Goal: Information Seeking & Learning: Check status

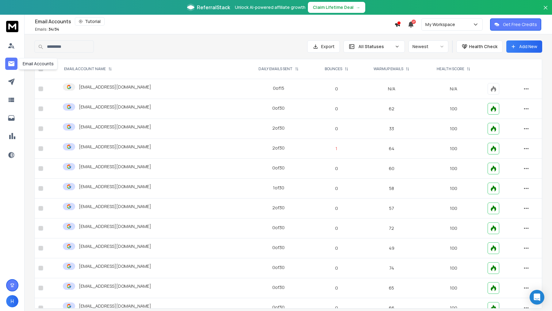
click at [13, 62] on icon at bounding box center [11, 63] width 7 height 7
click at [19, 78] on div at bounding box center [12, 83] width 14 height 14
click at [16, 79] on link at bounding box center [11, 82] width 12 height 12
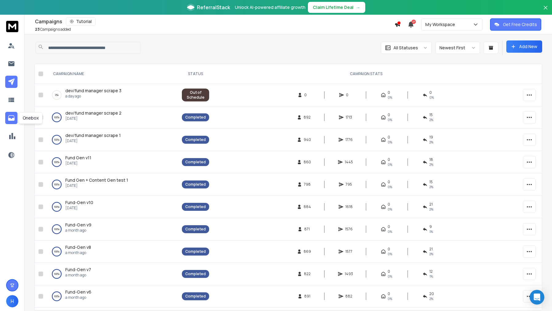
click at [11, 119] on icon at bounding box center [11, 118] width 6 height 6
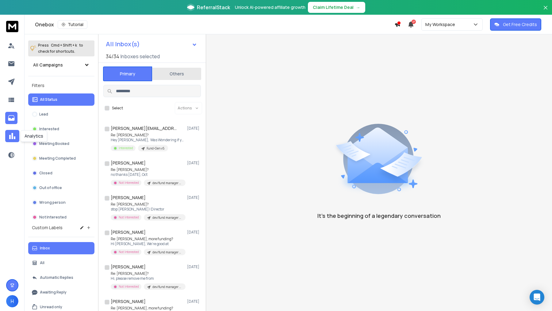
click at [16, 140] on icon at bounding box center [12, 136] width 9 height 9
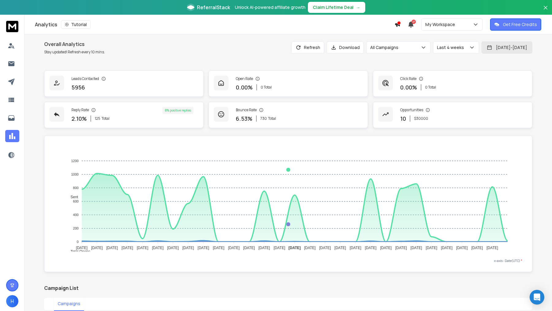
click at [271, 51] on button "17 Sep 2025 - 15 Oct 2025" at bounding box center [506, 47] width 51 height 12
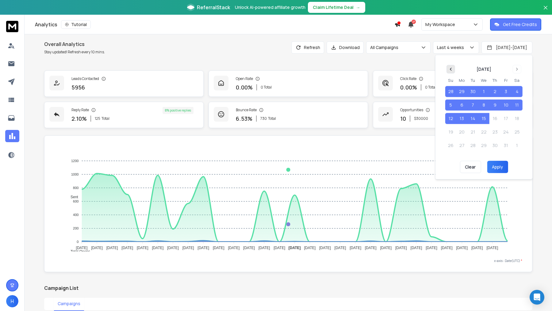
click at [271, 69] on icon "Go to previous month" at bounding box center [450, 69] width 5 height 5
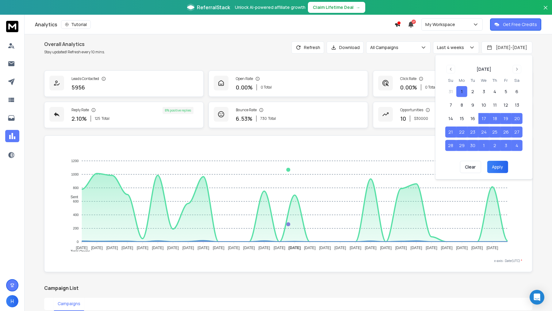
click at [271, 88] on button "1" at bounding box center [461, 91] width 11 height 11
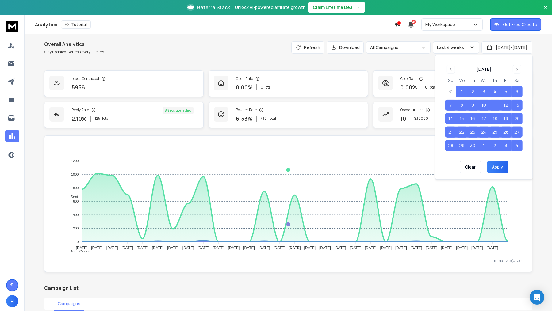
click at [271, 155] on div "September 2025 Su Mo Tu We Th Fr Sa 31 1 2 3 4 5 6 7 8 9 10 11 12 13 14 15 16 1…" at bounding box center [483, 117] width 97 height 124
click at [271, 163] on button "Apply" at bounding box center [497, 167] width 21 height 12
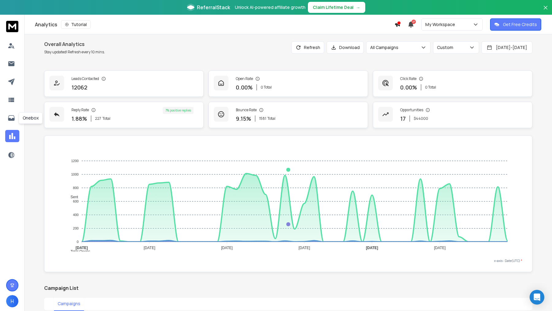
click at [14, 126] on div at bounding box center [12, 102] width 14 height 124
click at [14, 120] on icon at bounding box center [11, 118] width 6 height 6
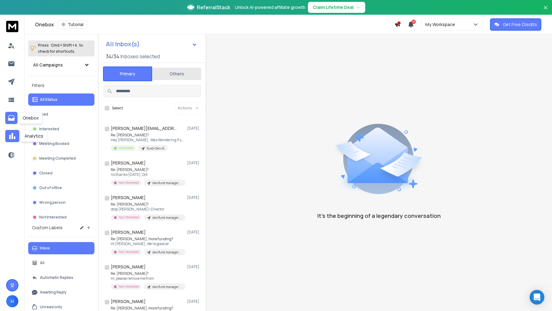
click at [12, 139] on icon at bounding box center [12, 136] width 6 height 6
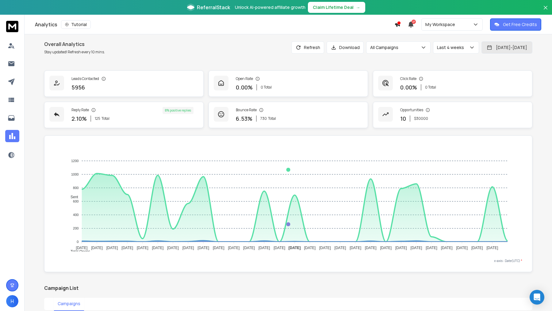
click at [271, 49] on button "17 Sep 2025 - 15 Oct 2025" at bounding box center [506, 47] width 51 height 12
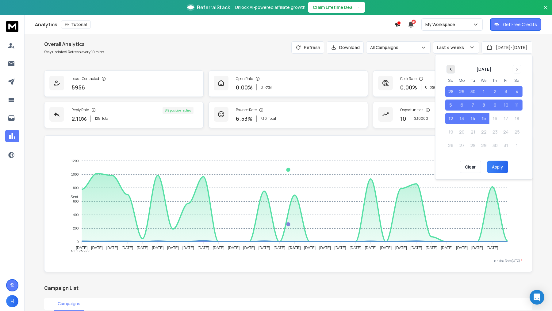
click at [271, 65] on button "Go to previous month" at bounding box center [451, 69] width 9 height 9
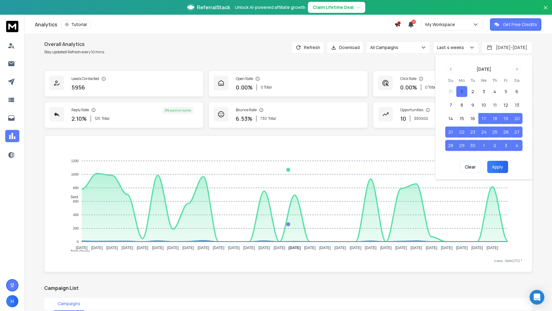
click at [271, 90] on button "1" at bounding box center [461, 91] width 11 height 11
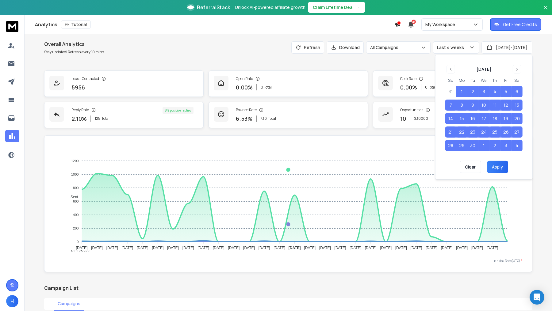
click at [271, 145] on button "30" at bounding box center [472, 145] width 11 height 11
click at [271, 171] on button "Apply" at bounding box center [497, 167] width 21 height 12
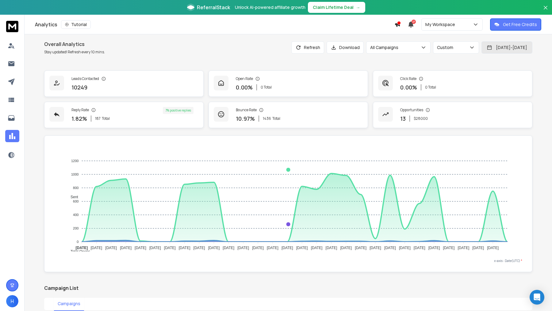
click at [271, 45] on button "01 Sep 2025 - 30 Sep 2025" at bounding box center [506, 47] width 51 height 12
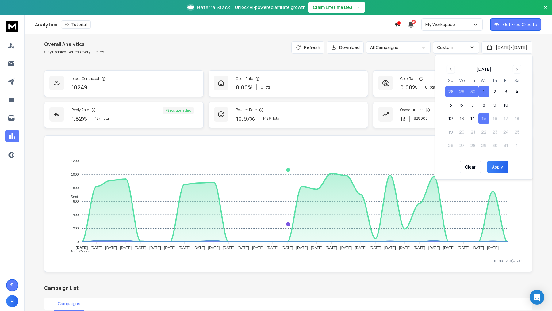
click at [271, 92] on button "1" at bounding box center [483, 91] width 11 height 11
click at [271, 119] on td "16" at bounding box center [494, 118] width 11 height 11
click at [271, 119] on button "15" at bounding box center [483, 118] width 11 height 11
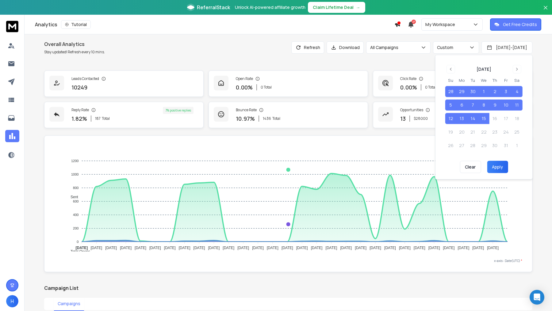
click at [271, 170] on button "Apply" at bounding box center [497, 167] width 21 height 12
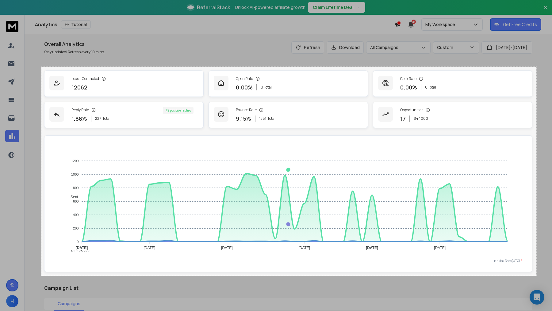
drag, startPoint x: 41, startPoint y: 67, endPoint x: 536, endPoint y: 276, distance: 537.4
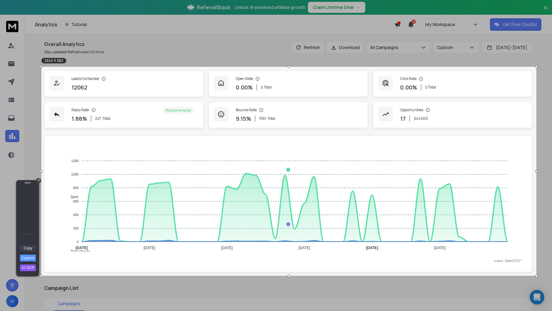
click at [24, 248] on link "Copy" at bounding box center [28, 248] width 16 height 7
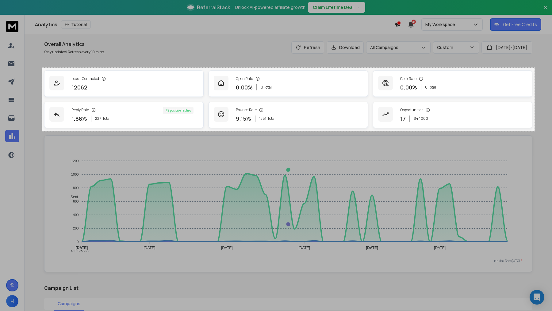
drag, startPoint x: 42, startPoint y: 68, endPoint x: 535, endPoint y: 131, distance: 496.6
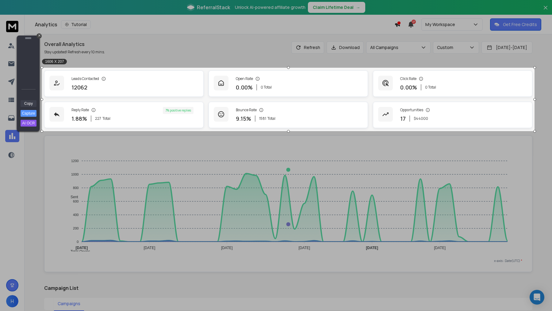
click at [25, 105] on link "Copy" at bounding box center [29, 103] width 16 height 7
